Goal: Task Accomplishment & Management: Manage account settings

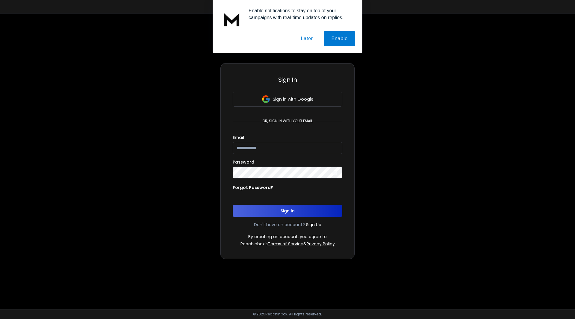
click at [252, 144] on input "email" at bounding box center [288, 148] width 110 height 12
paste input "**********"
type input "**********"
click at [277, 211] on button "Sign In" at bounding box center [288, 211] width 110 height 12
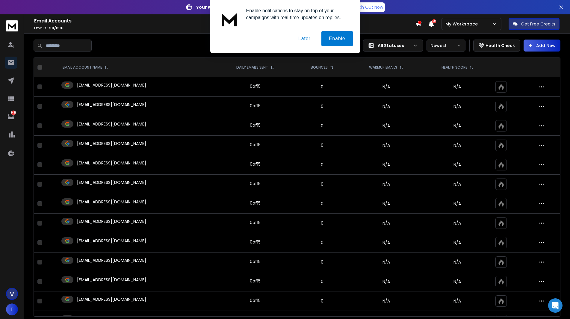
click at [303, 40] on button "Later" at bounding box center [304, 38] width 27 height 15
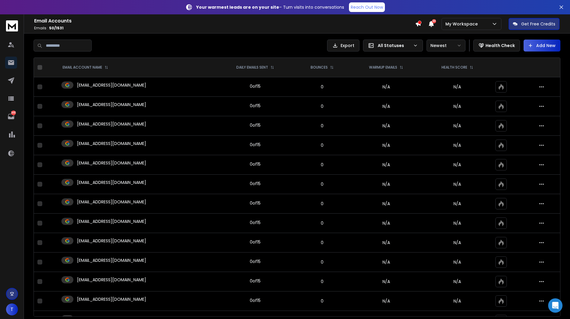
click at [83, 47] on input at bounding box center [63, 46] width 58 height 12
paste input "**********"
type input "**********"
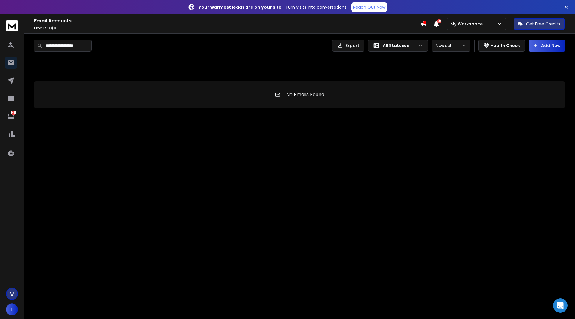
click at [67, 43] on input "**********" at bounding box center [63, 46] width 58 height 12
click at [552, 46] on button "Add New" at bounding box center [547, 46] width 37 height 12
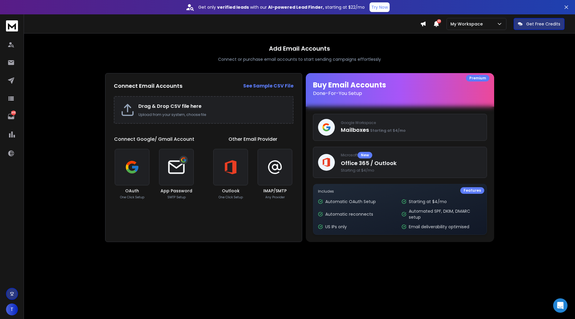
click at [137, 172] on icon at bounding box center [132, 167] width 15 height 18
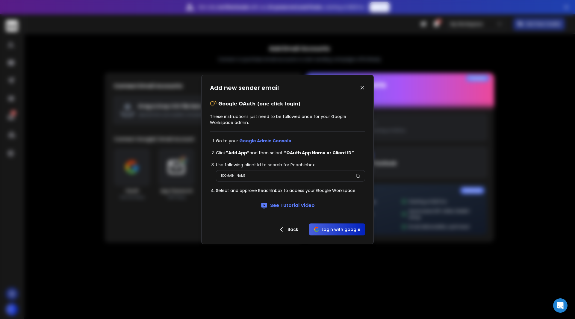
drag, startPoint x: 333, startPoint y: 229, endPoint x: 337, endPoint y: 263, distance: 33.8
click at [333, 229] on button "Login with google" at bounding box center [337, 229] width 56 height 12
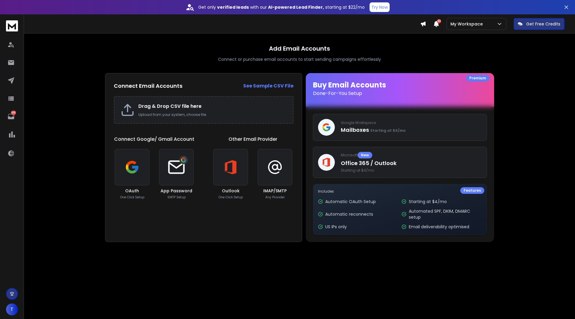
click at [139, 170] on icon at bounding box center [132, 167] width 15 height 18
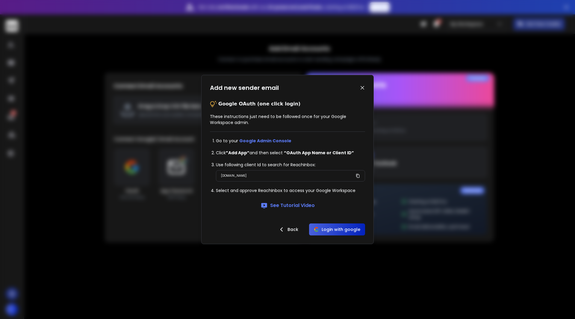
click at [315, 219] on div "Google OAuth (one click login) These instructions just need to be followed once…" at bounding box center [287, 167] width 155 height 135
click at [325, 230] on button "Login with google" at bounding box center [337, 229] width 56 height 12
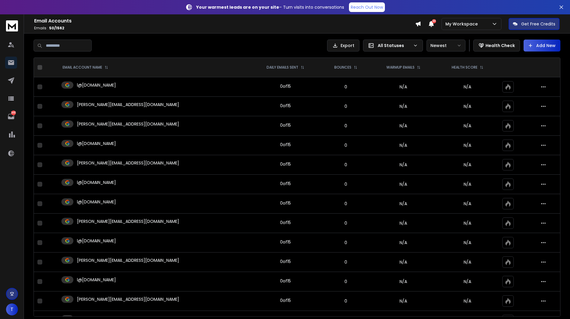
click at [530, 43] on button "Add New" at bounding box center [542, 46] width 37 height 12
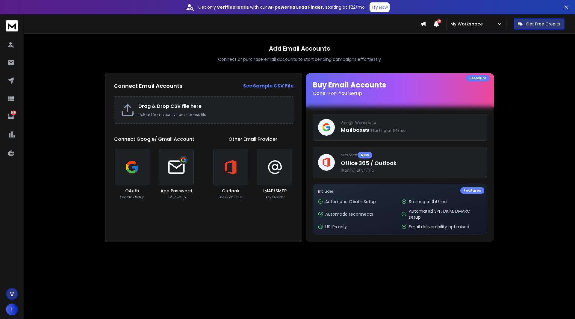
click at [130, 171] on icon at bounding box center [132, 170] width 10 height 5
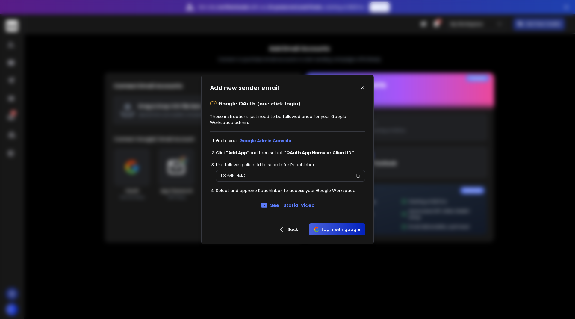
drag, startPoint x: 340, startPoint y: 231, endPoint x: 341, endPoint y: 241, distance: 10.9
click at [340, 230] on button "Login with google" at bounding box center [337, 229] width 56 height 12
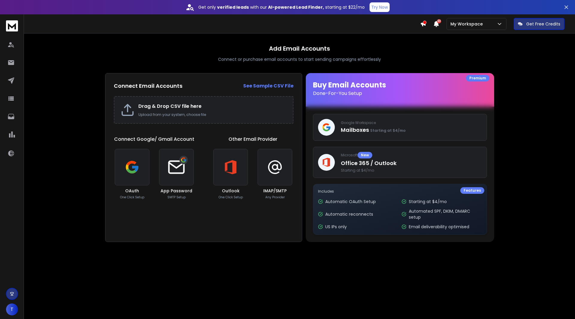
click at [137, 161] on icon at bounding box center [132, 167] width 15 height 18
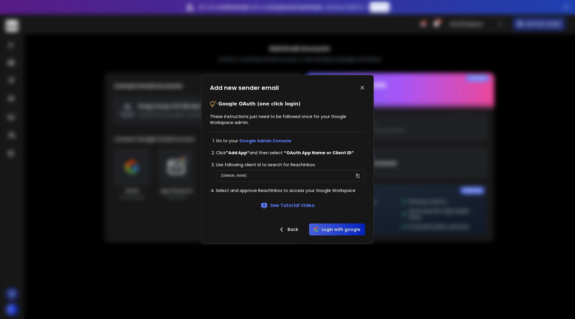
click at [319, 231] on icon at bounding box center [316, 229] width 5 height 5
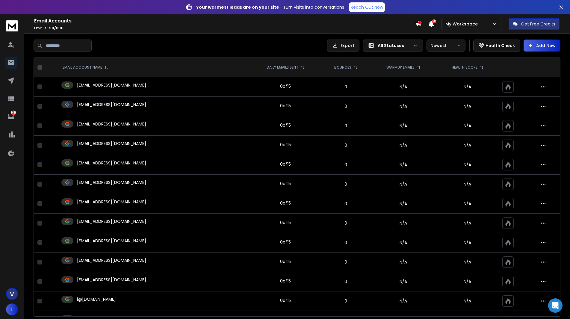
click at [540, 49] on button "Add New" at bounding box center [542, 46] width 37 height 12
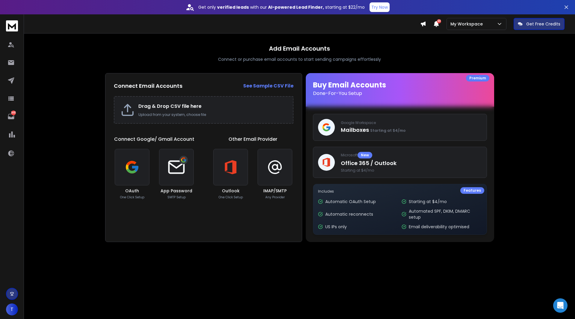
click at [136, 172] on icon at bounding box center [132, 170] width 10 height 5
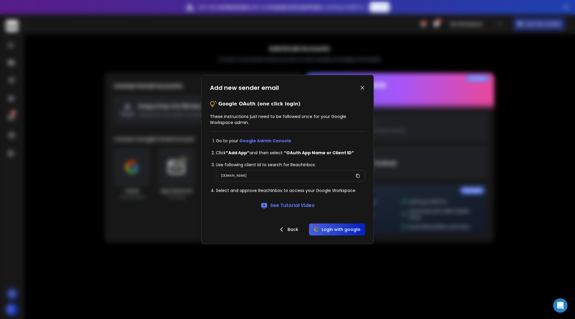
click at [335, 223] on div "Google OAuth (one click login) These instructions just need to be followed once…" at bounding box center [287, 167] width 155 height 135
click at [337, 232] on button "Login with google" at bounding box center [337, 229] width 56 height 12
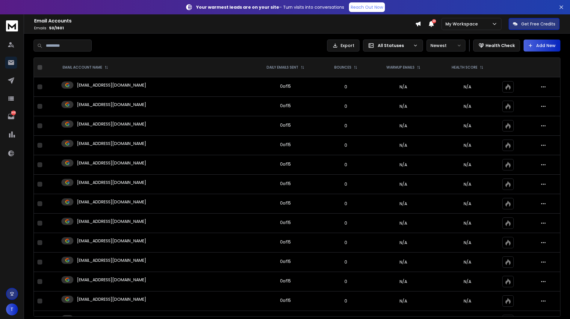
click at [537, 44] on button "Add New" at bounding box center [542, 46] width 37 height 12
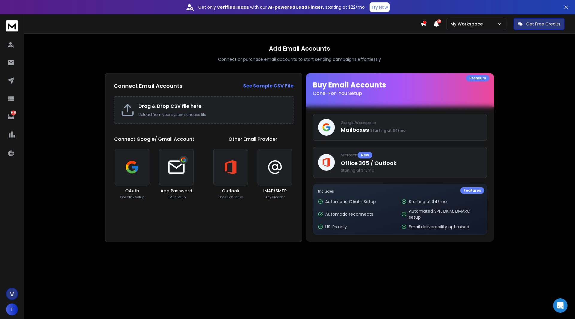
click at [133, 164] on icon at bounding box center [132, 167] width 15 height 18
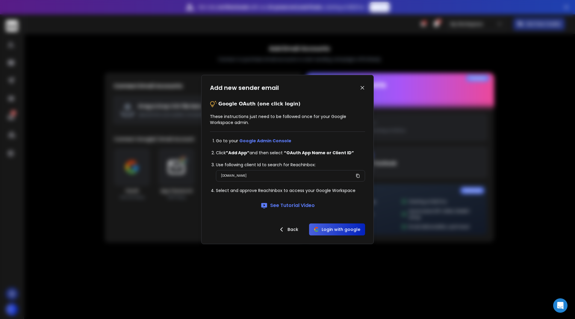
click at [338, 225] on button "Login with google" at bounding box center [337, 229] width 56 height 12
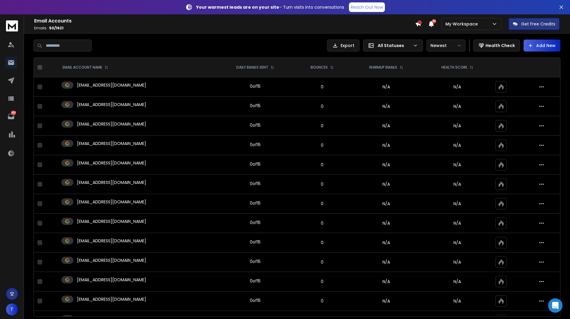
click at [553, 46] on button "Add New" at bounding box center [542, 46] width 37 height 12
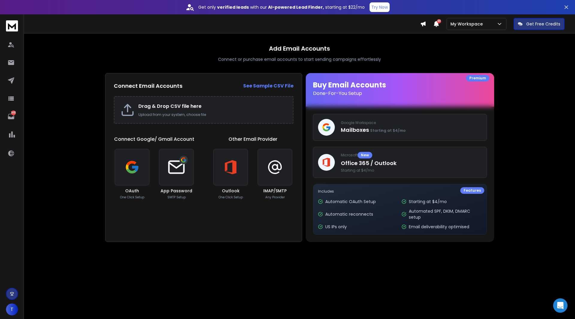
click at [139, 171] on icon at bounding box center [132, 167] width 15 height 18
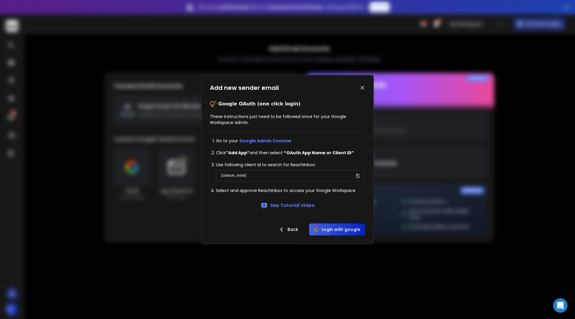
click at [316, 229] on icon at bounding box center [316, 229] width 5 height 5
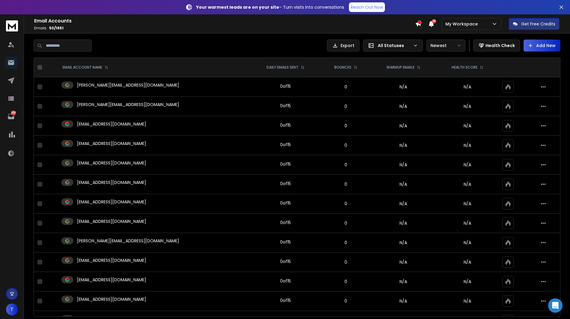
click at [538, 46] on button "Add New" at bounding box center [542, 46] width 37 height 12
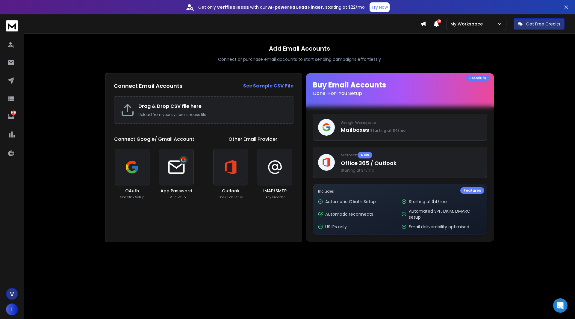
click at [128, 165] on icon at bounding box center [132, 167] width 13 height 13
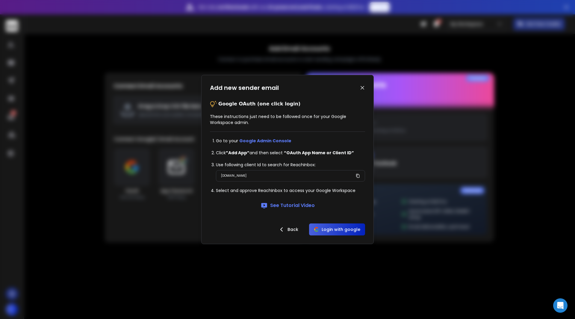
drag, startPoint x: 337, startPoint y: 228, endPoint x: 327, endPoint y: 239, distance: 14.8
click at [336, 228] on button "Login with google" at bounding box center [337, 229] width 56 height 12
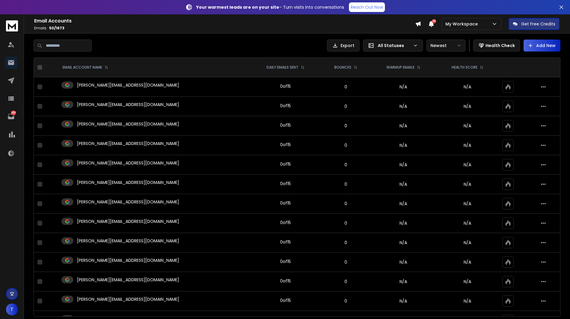
click at [546, 48] on button "Add New" at bounding box center [542, 46] width 37 height 12
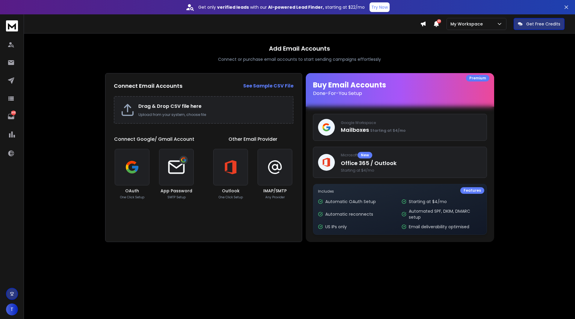
click at [129, 170] on icon at bounding box center [132, 170] width 10 height 5
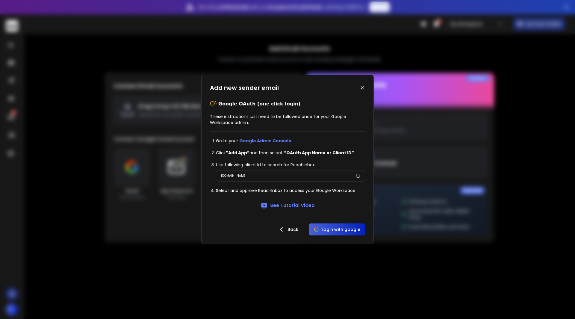
click at [323, 231] on button "Login with google" at bounding box center [337, 229] width 56 height 12
